Goal: Task Accomplishment & Management: Manage account settings

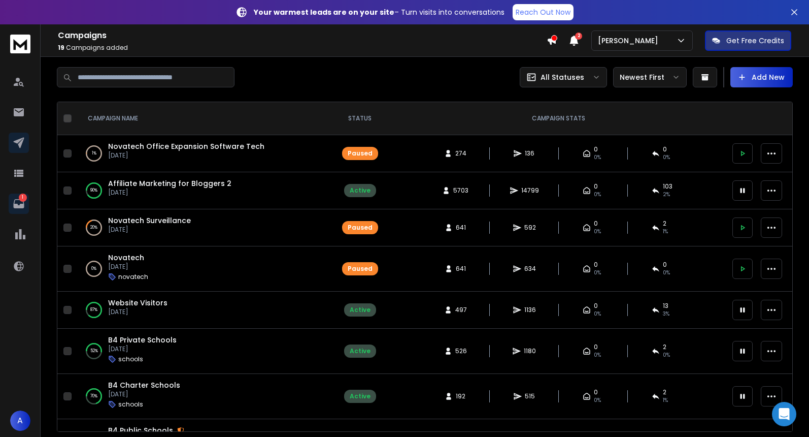
click at [19, 200] on icon at bounding box center [19, 203] width 12 height 12
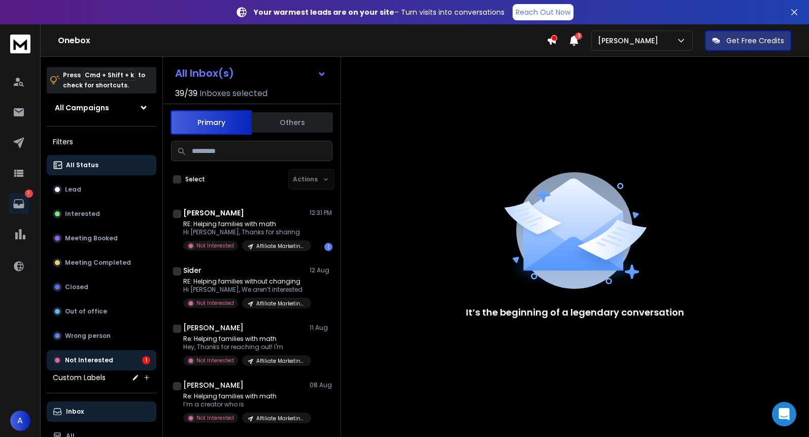
click at [97, 359] on p "Not Interested" at bounding box center [89, 360] width 48 height 8
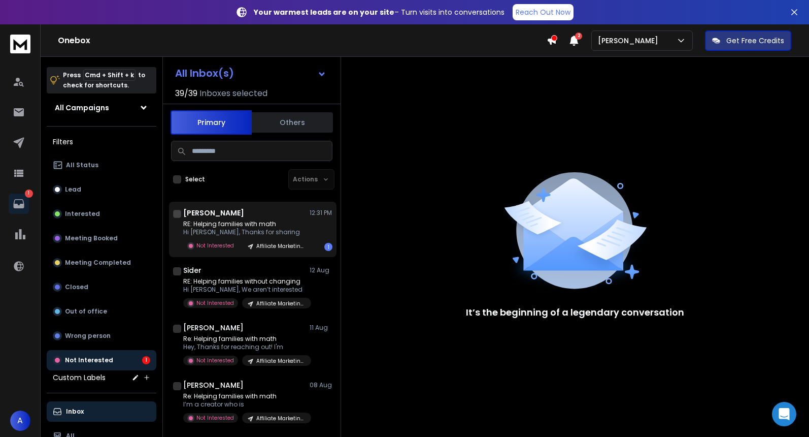
click at [224, 234] on p "Hi Alex, Thanks for sharing" at bounding box center [244, 232] width 122 height 8
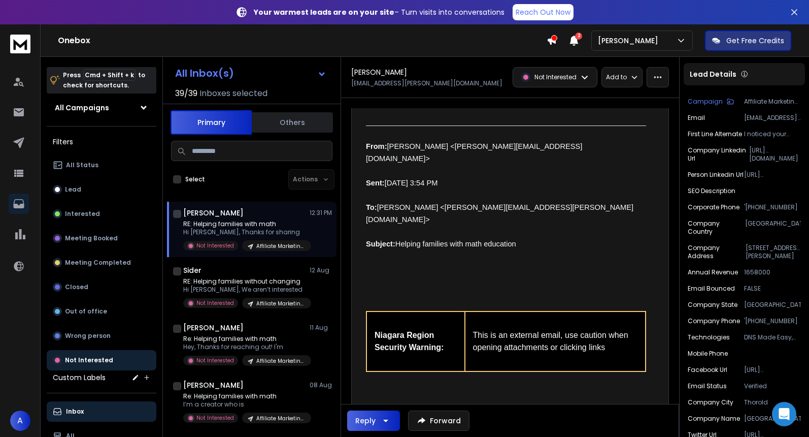
scroll to position [312, 0]
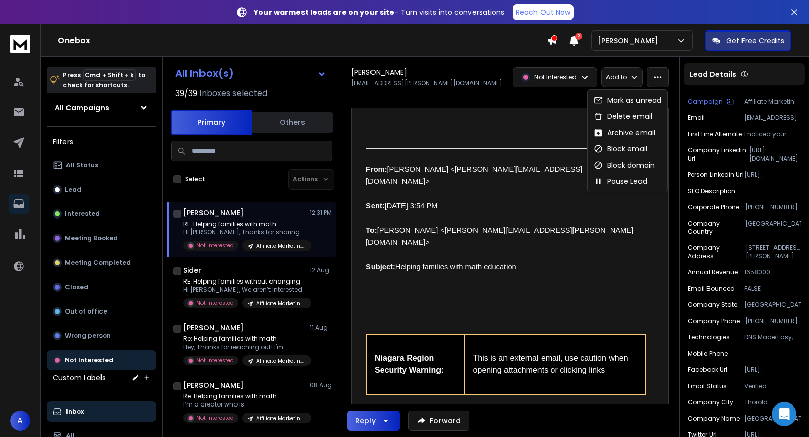
click at [656, 77] on icon "button" at bounding box center [657, 77] width 9 height 9
click at [641, 147] on div "Block email" at bounding box center [620, 149] width 53 height 10
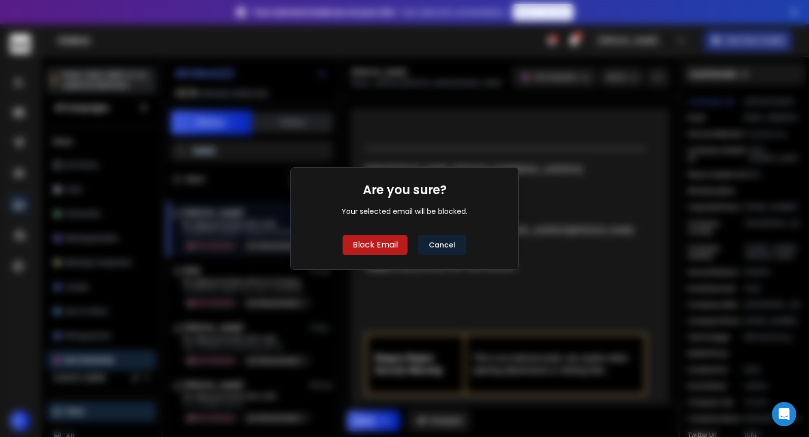
click at [374, 236] on button "Block Email" at bounding box center [375, 245] width 65 height 20
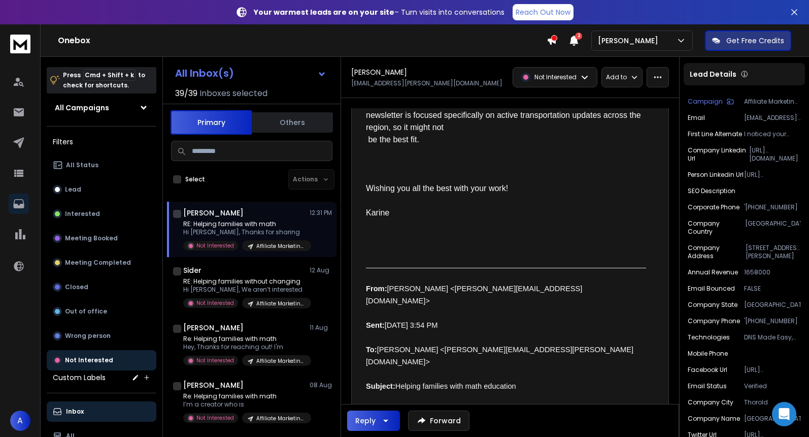
scroll to position [0, 0]
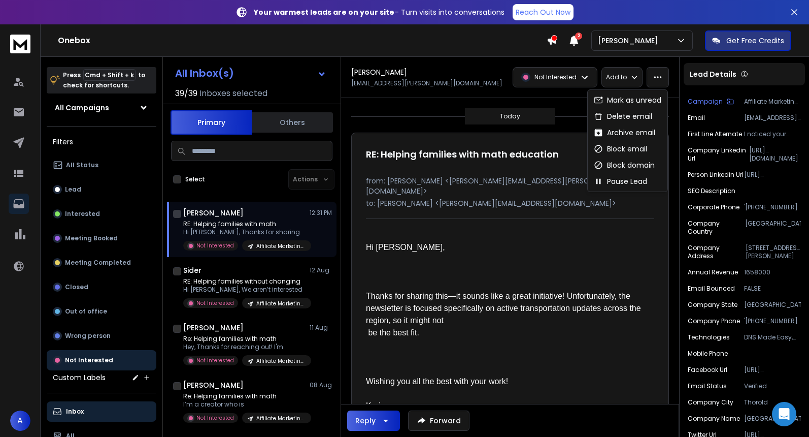
click at [662, 73] on button "button" at bounding box center [658, 77] width 22 height 20
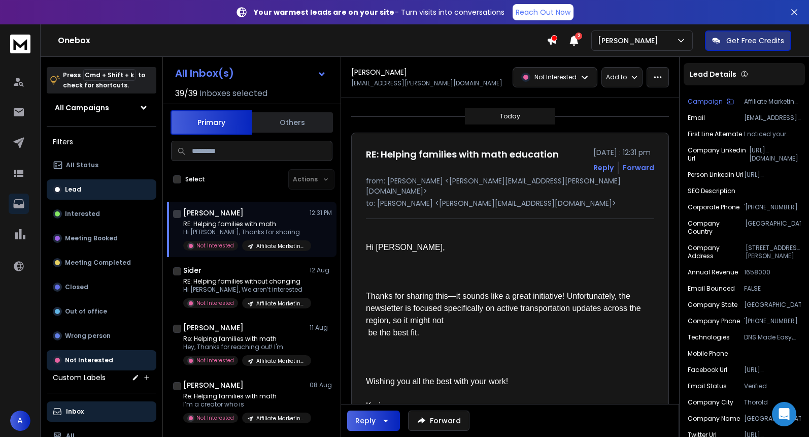
click at [76, 187] on p "Lead" at bounding box center [73, 189] width 16 height 8
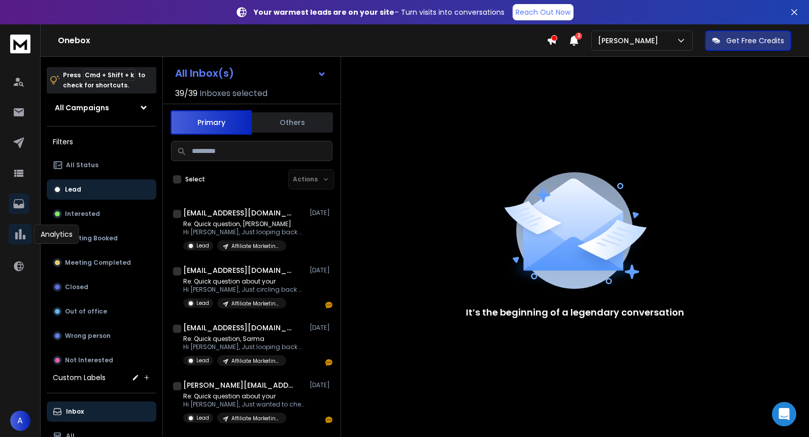
click at [17, 234] on icon at bounding box center [20, 234] width 10 height 10
